Goal: Communication & Community: Answer question/provide support

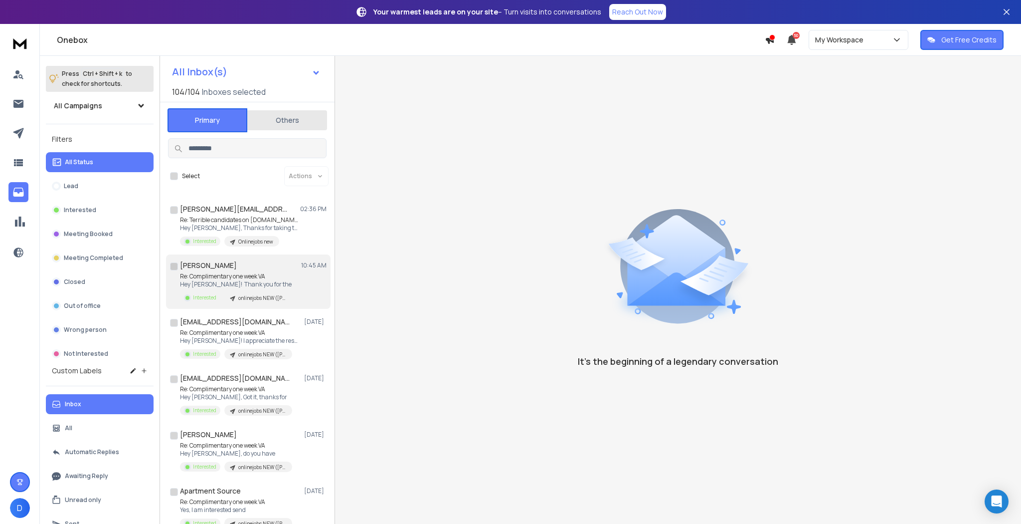
click at [257, 275] on p "Re: Complimentary one week VA" at bounding box center [236, 276] width 112 height 8
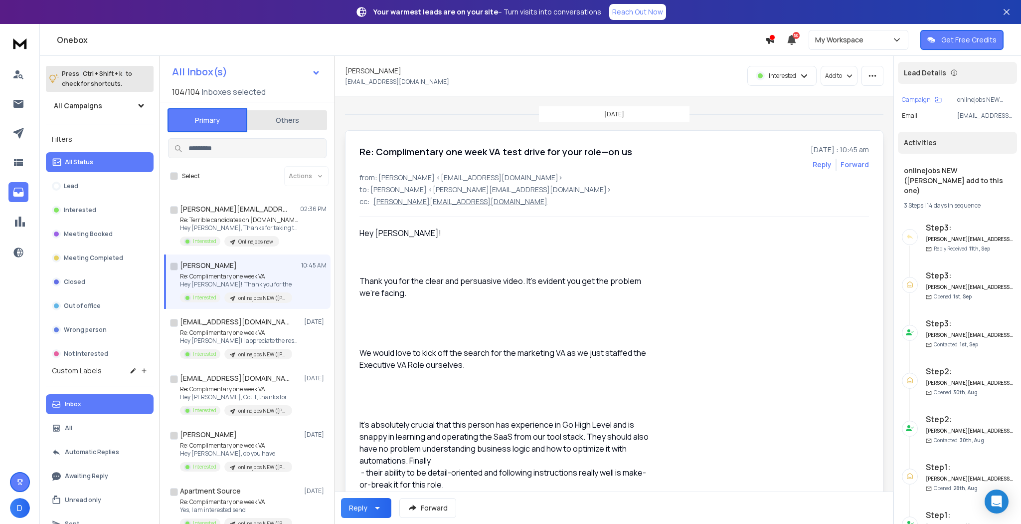
scroll to position [80, 0]
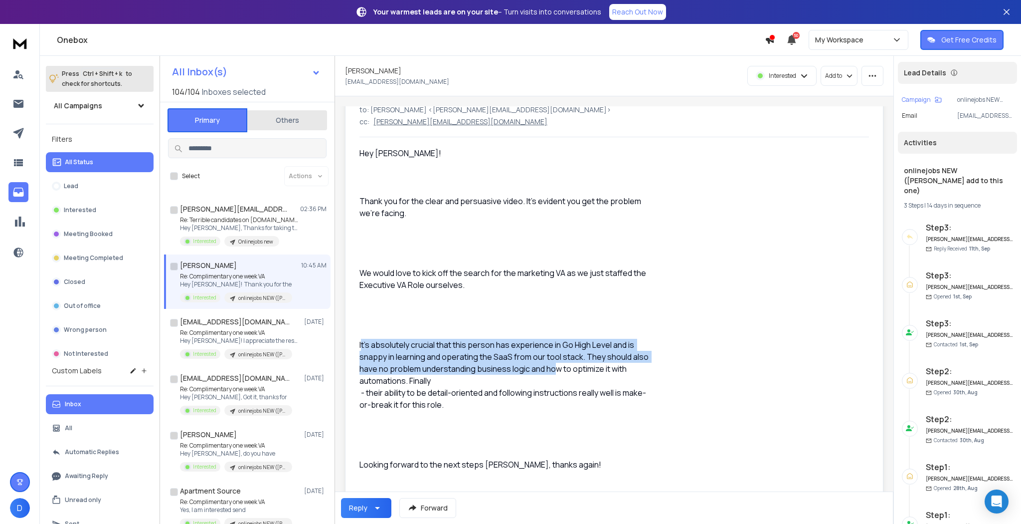
drag, startPoint x: 362, startPoint y: 341, endPoint x: 559, endPoint y: 369, distance: 198.9
click at [559, 369] on div "It’s absolutely crucial that this person has experience in Go High Level and is…" at bounding box center [505, 375] width 291 height 72
click at [557, 367] on div "It’s absolutely crucial that this person has experience in Go High Level and is…" at bounding box center [505, 375] width 291 height 72
